Goal: Task Accomplishment & Management: Manage account settings

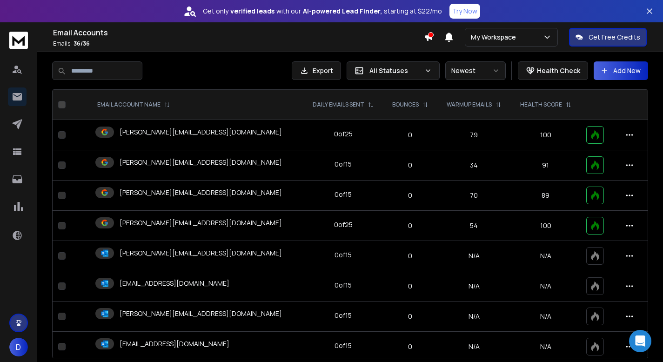
click at [127, 129] on p "[PERSON_NAME][EMAIL_ADDRESS][DOMAIN_NAME]" at bounding box center [201, 131] width 162 height 9
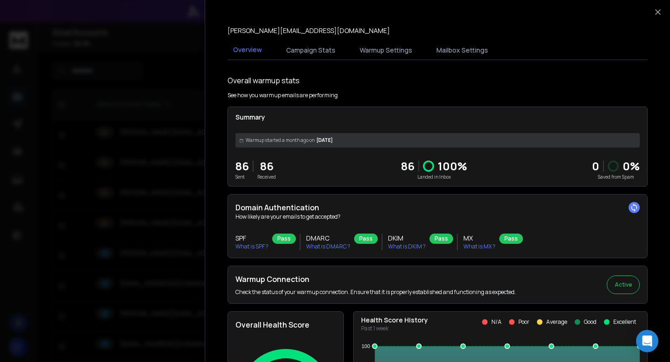
click at [327, 43] on button "Campaign Stats" at bounding box center [310, 50] width 60 height 20
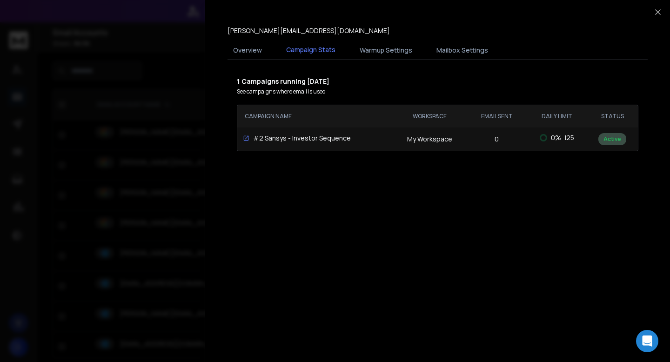
click at [290, 136] on td "#2 Sansys - Investor Sequence" at bounding box center [311, 138] width 149 height 20
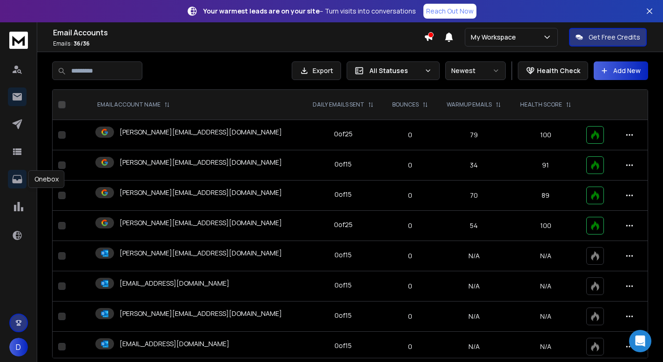
click at [18, 177] on icon at bounding box center [17, 178] width 11 height 11
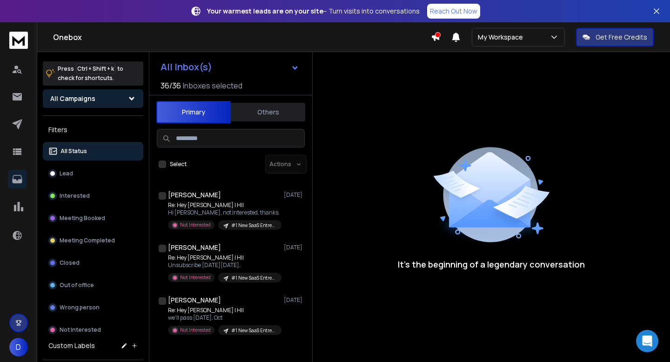
click at [128, 96] on icon at bounding box center [131, 98] width 8 height 8
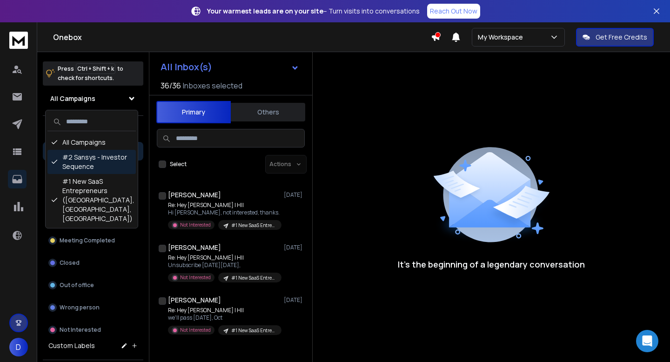
click at [77, 162] on div "#2 Sansys - Investor Sequence" at bounding box center [91, 162] width 88 height 24
click at [79, 159] on div "#2 Sansys - Investor Sequence" at bounding box center [91, 162] width 88 height 24
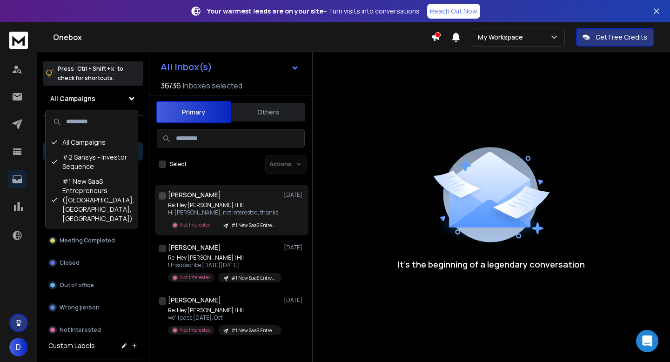
click at [184, 224] on p "Not Interested" at bounding box center [195, 224] width 31 height 7
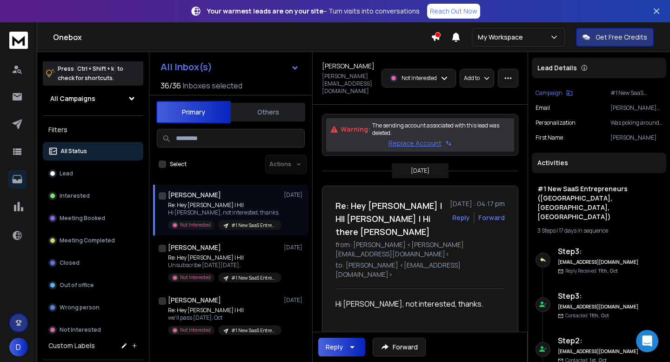
click at [72, 151] on p "All Status" at bounding box center [73, 150] width 27 height 7
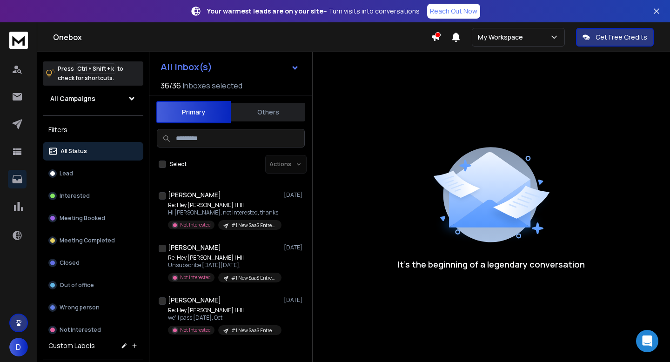
click at [395, 227] on div "It’s the beginning of a legendary conversation" at bounding box center [491, 205] width 357 height 307
